Goal: Task Accomplishment & Management: Use online tool/utility

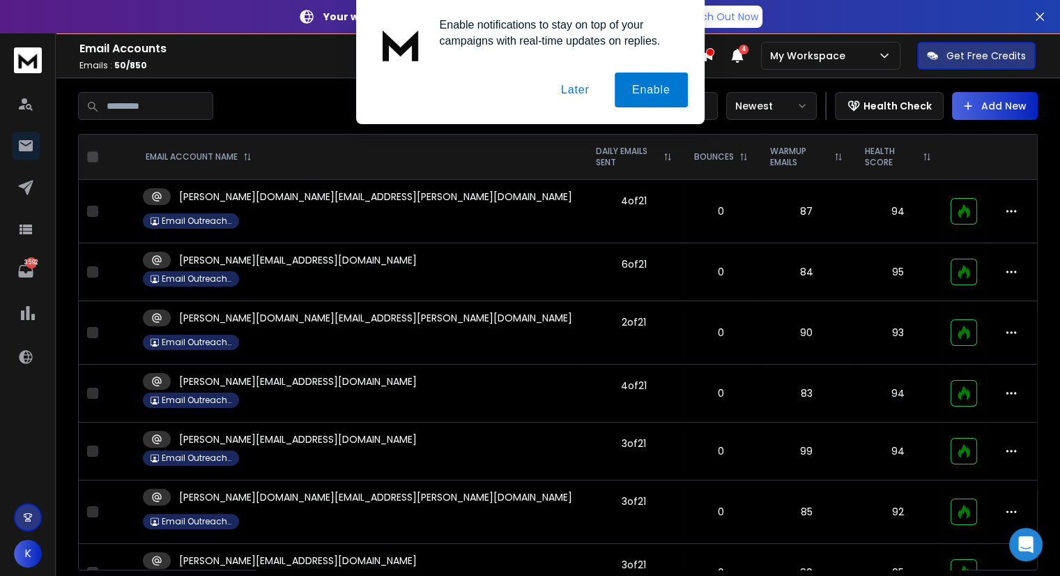
click at [583, 96] on button "Later" at bounding box center [575, 90] width 63 height 35
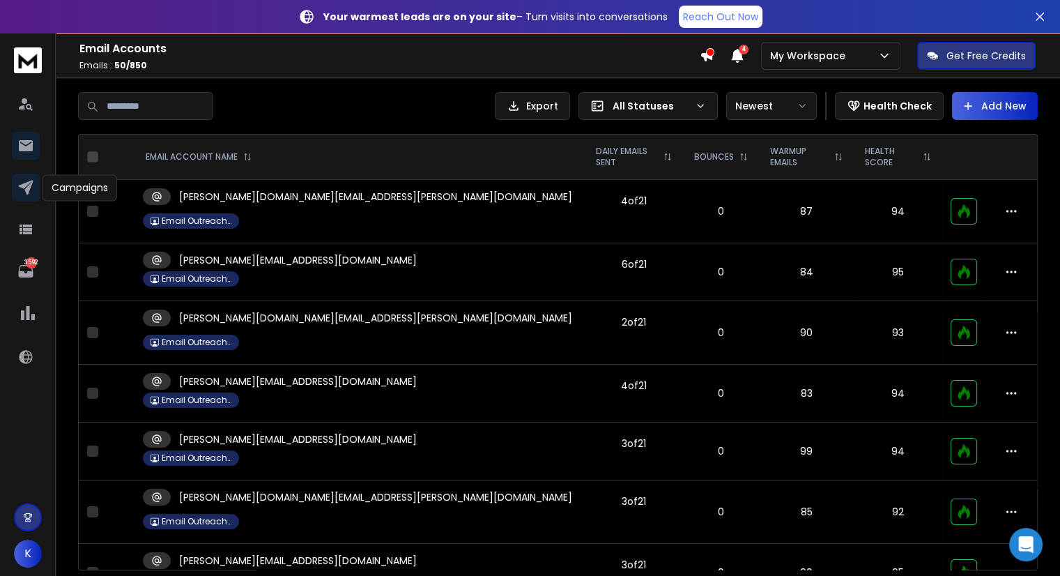
click at [20, 182] on icon at bounding box center [25, 187] width 17 height 17
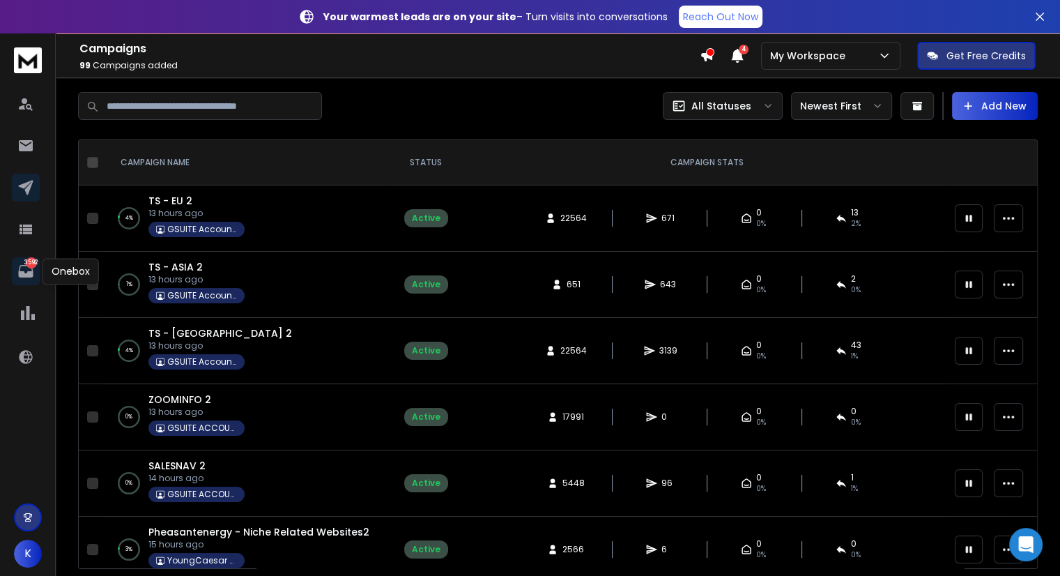
click at [26, 274] on icon at bounding box center [25, 271] width 15 height 13
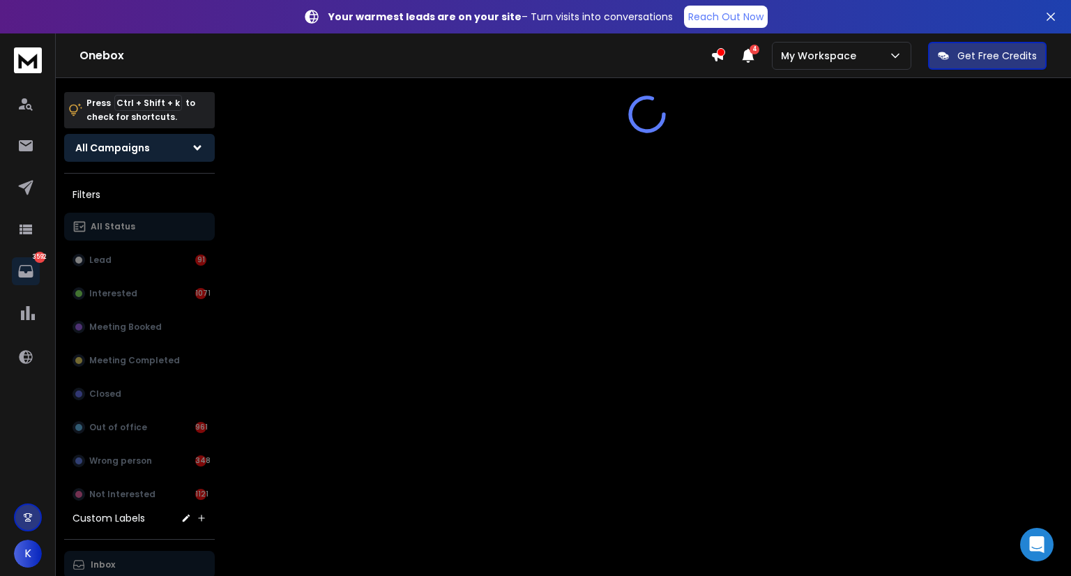
click at [197, 150] on icon at bounding box center [197, 148] width 13 height 13
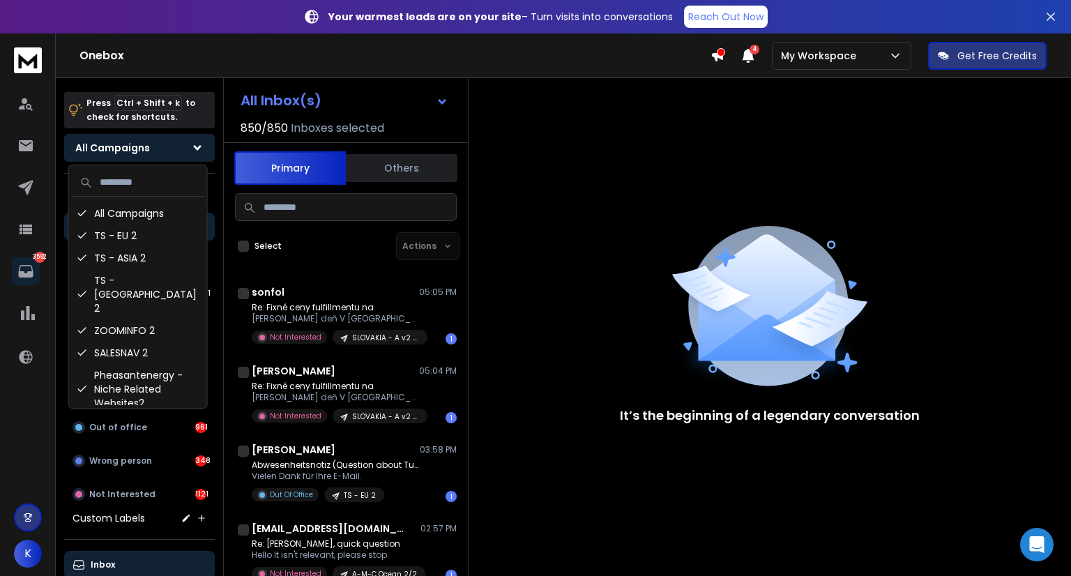
click at [197, 150] on icon at bounding box center [197, 148] width 13 height 13
click at [19, 152] on icon at bounding box center [25, 145] width 17 height 17
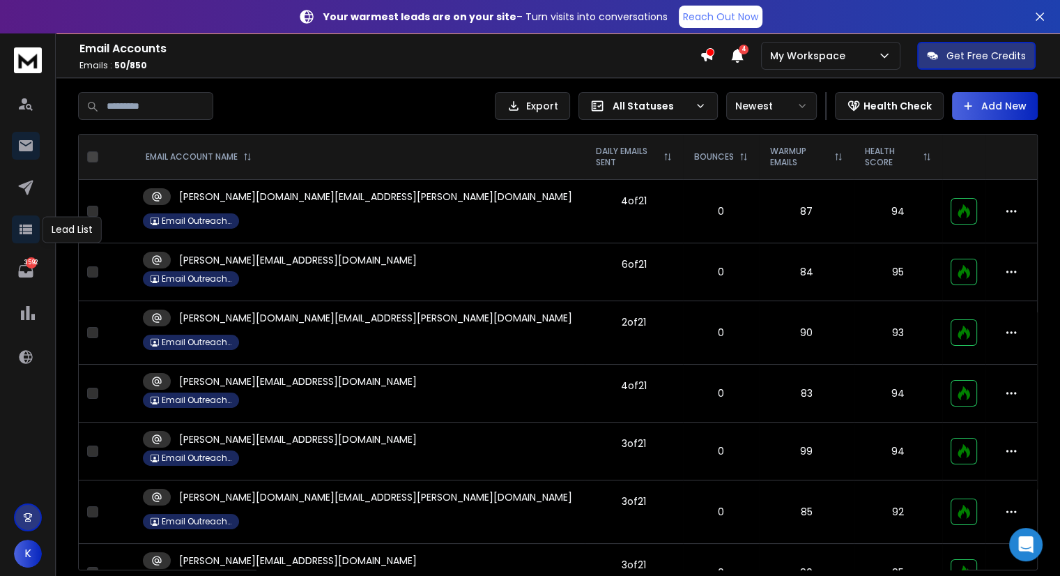
click at [23, 234] on icon at bounding box center [25, 229] width 17 height 17
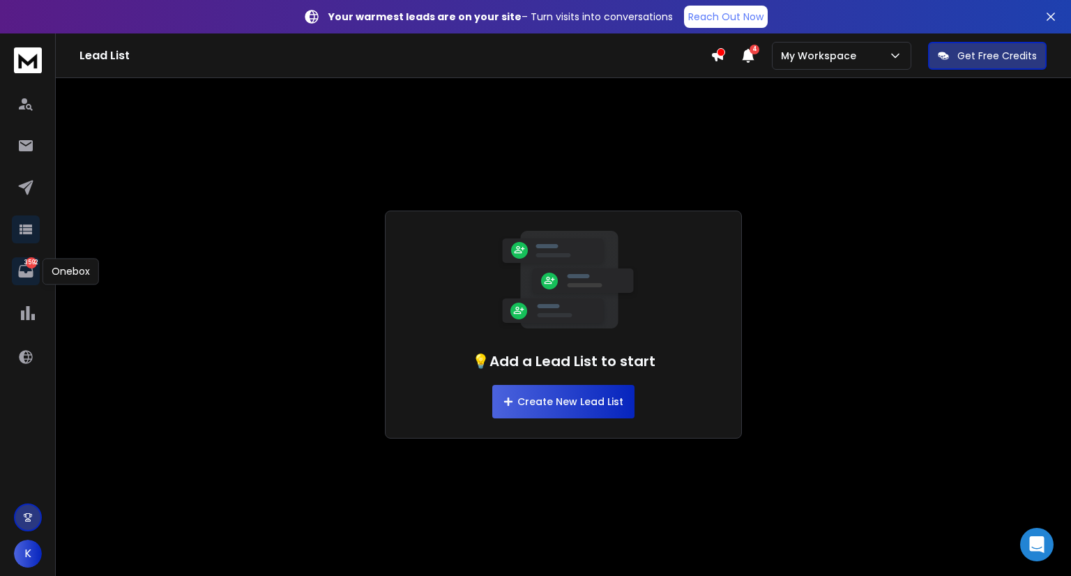
click at [26, 266] on p "3592" at bounding box center [31, 262] width 11 height 11
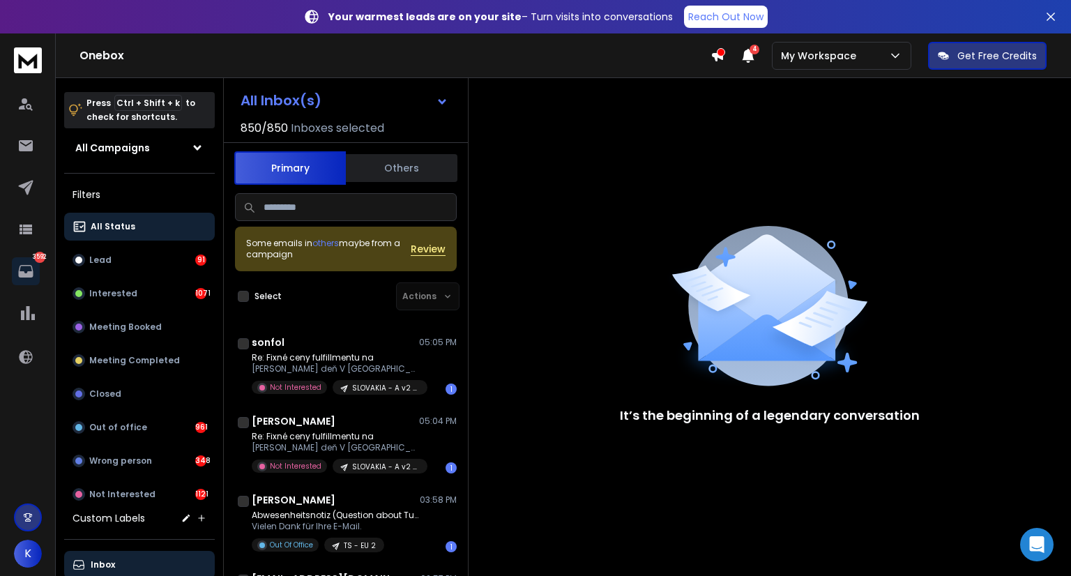
click at [304, 211] on input at bounding box center [346, 207] width 222 height 28
paste input "**********"
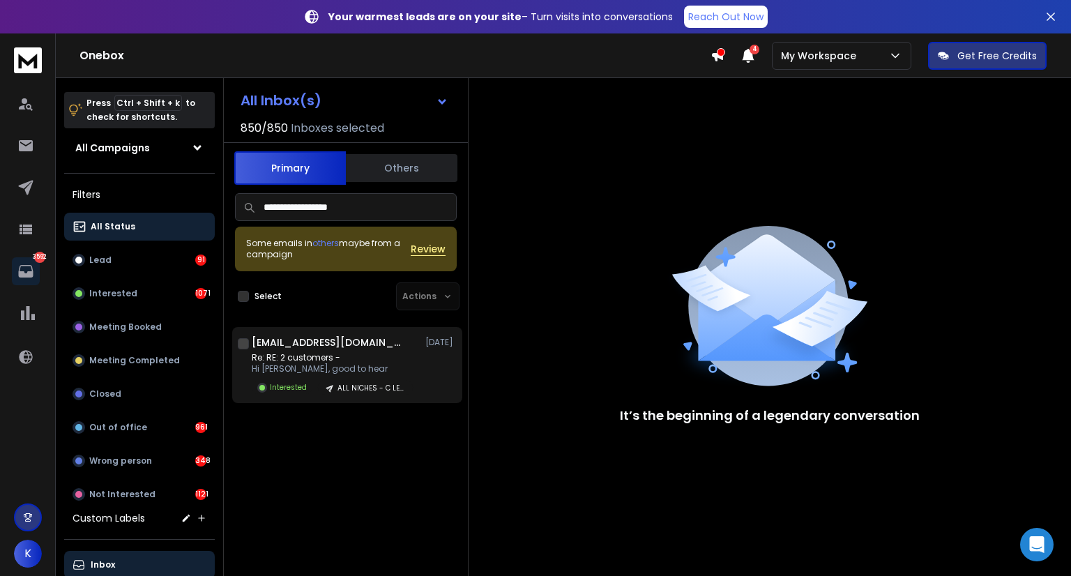
type input "**********"
click at [394, 347] on div "export@aplisens.pl 01 Jul" at bounding box center [354, 342] width 205 height 14
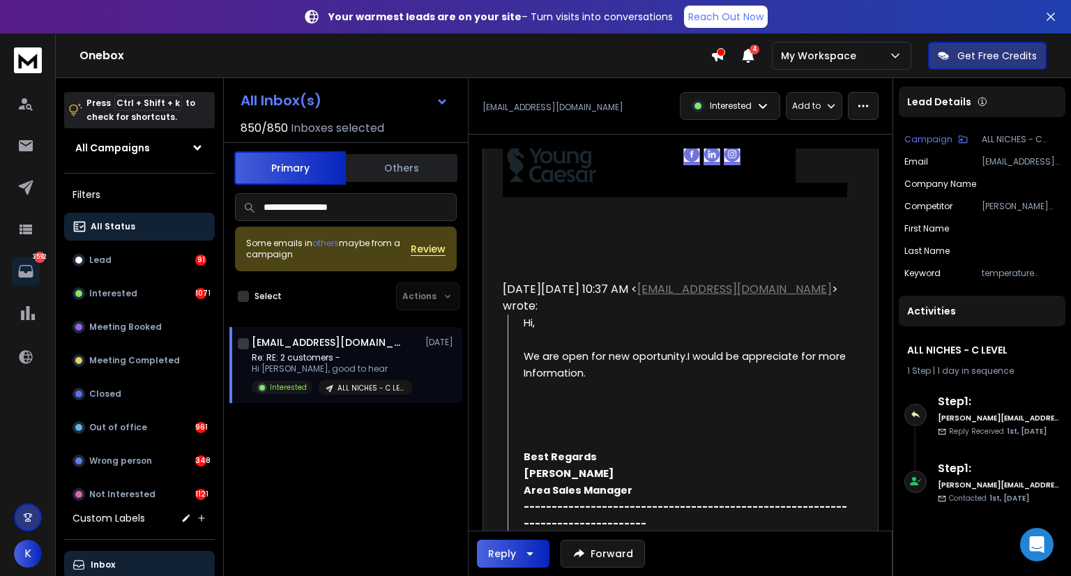
scroll to position [614, 0]
